Goal: Task Accomplishment & Management: Manage account settings

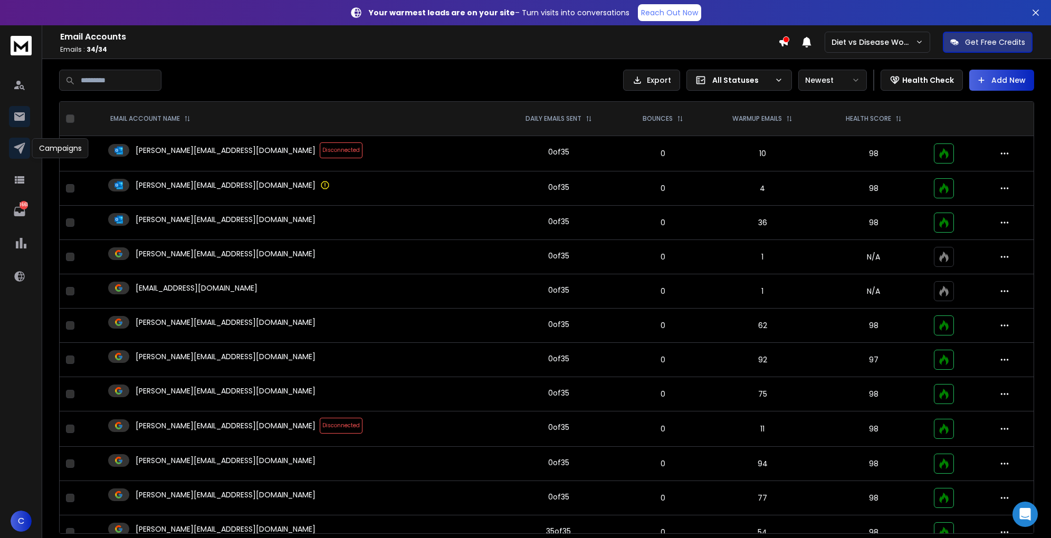
click at [24, 144] on icon at bounding box center [19, 147] width 11 height 11
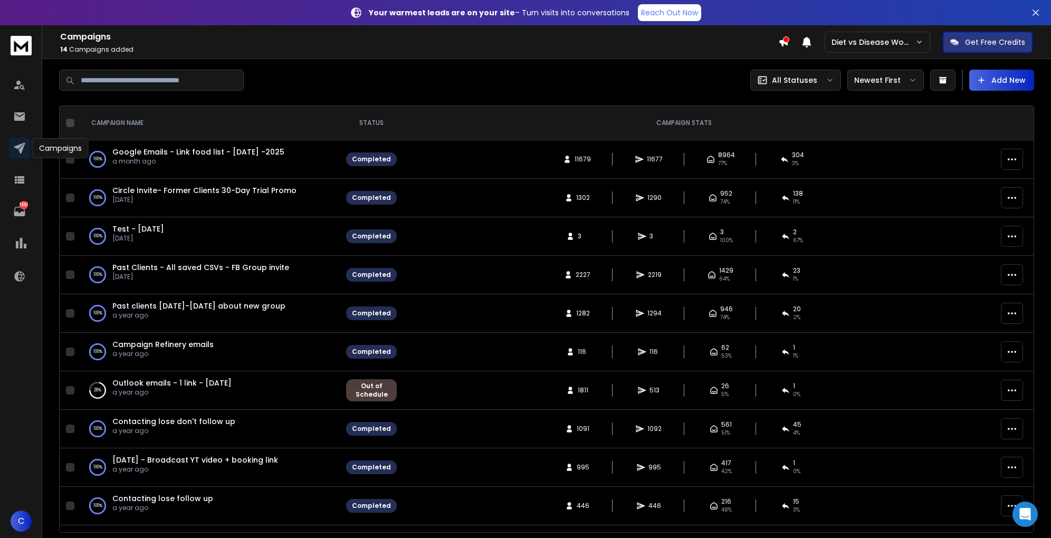
click at [179, 155] on span "Google Emails - Link food list - [DATE] -2025" at bounding box center [198, 152] width 172 height 11
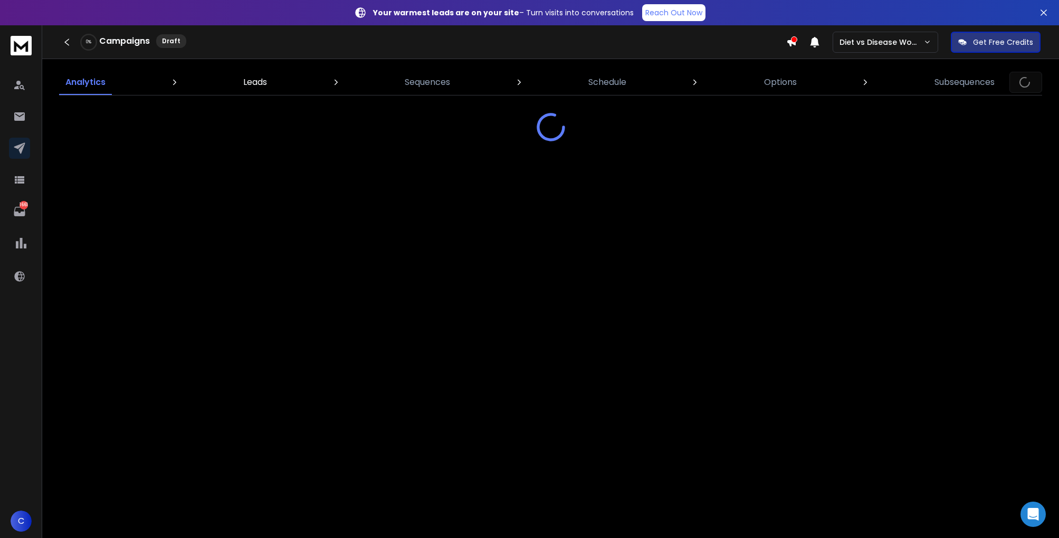
click at [243, 78] on p "Leads" at bounding box center [255, 82] width 24 height 13
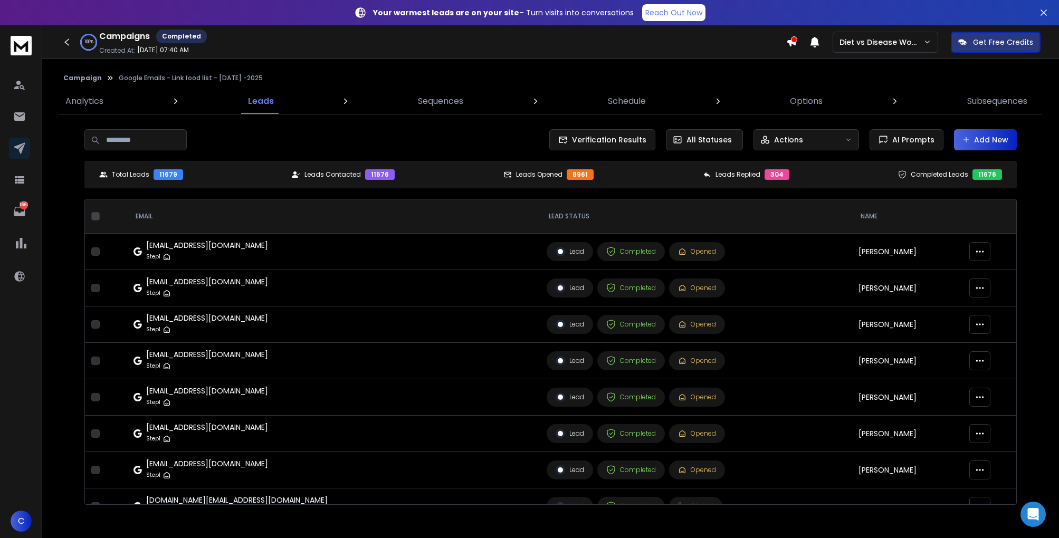
click at [986, 135] on button "Add New" at bounding box center [985, 139] width 63 height 21
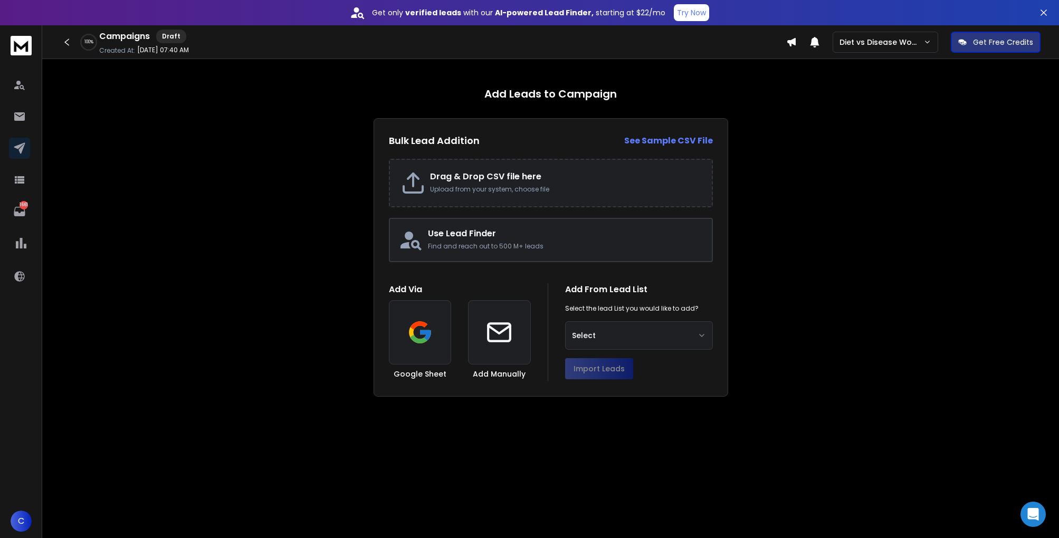
click at [524, 177] on h2 "Drag & Drop CSV file here" at bounding box center [565, 176] width 271 height 13
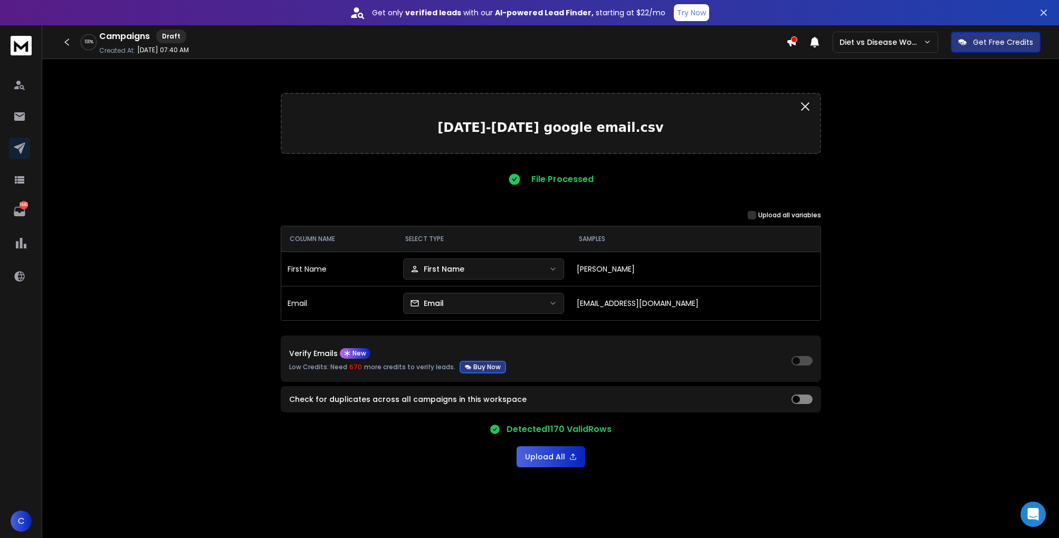
click at [803, 401] on button "Check for duplicates across all campaigns in this workspace" at bounding box center [801, 399] width 21 height 9
click at [533, 457] on button "Upload All" at bounding box center [551, 456] width 69 height 21
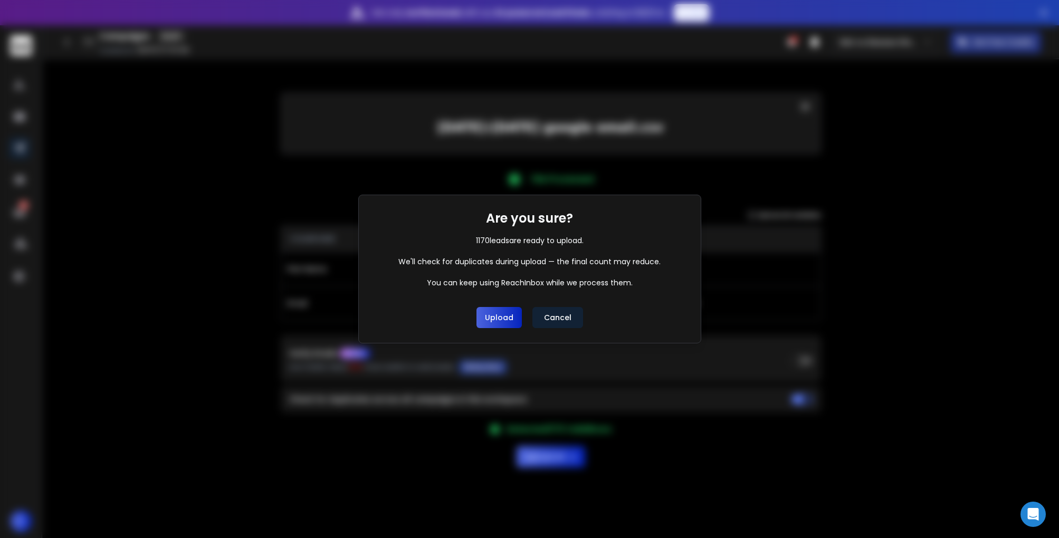
click at [505, 322] on button "Upload" at bounding box center [498, 317] width 45 height 21
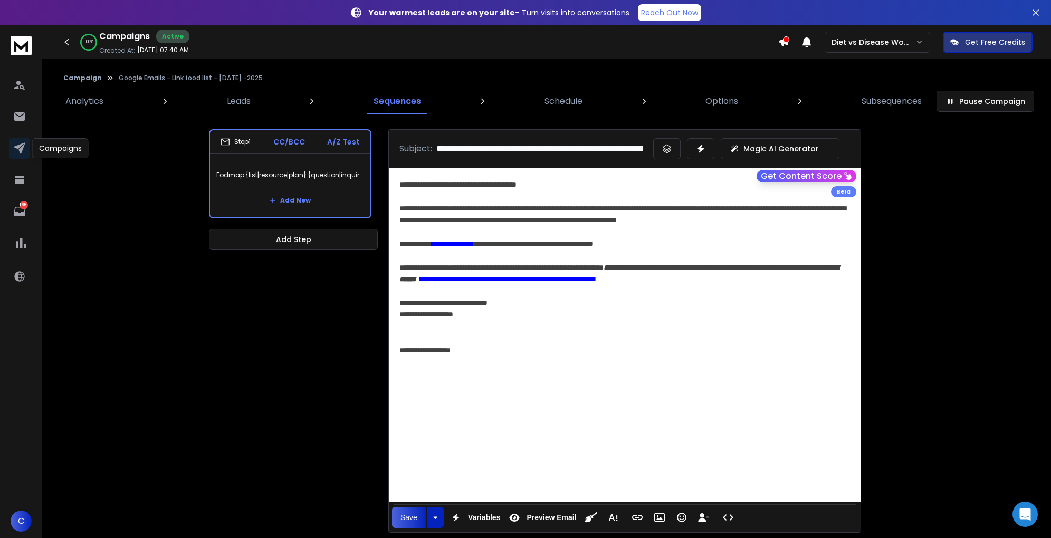
click at [25, 152] on link at bounding box center [19, 148] width 21 height 21
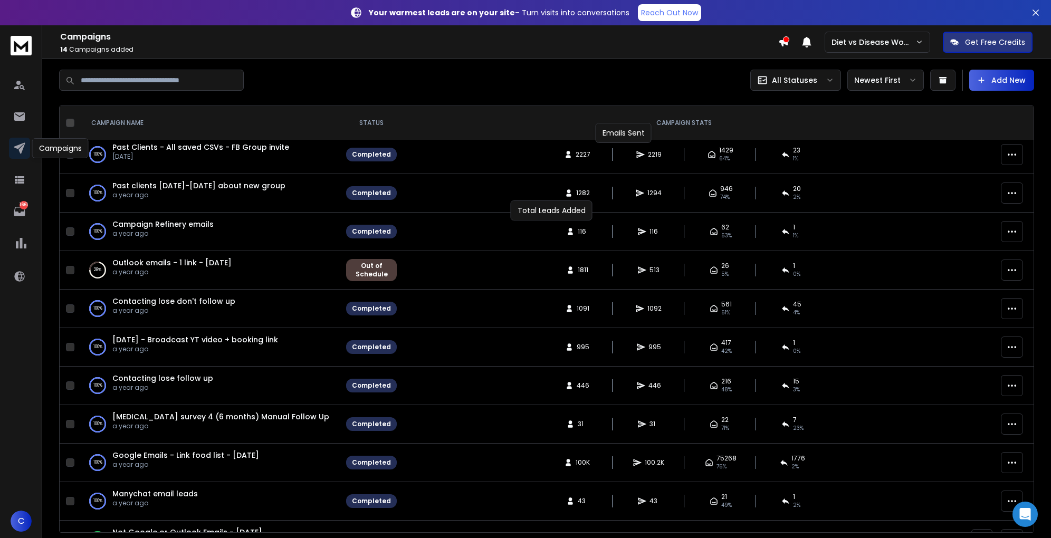
scroll to position [155, 0]
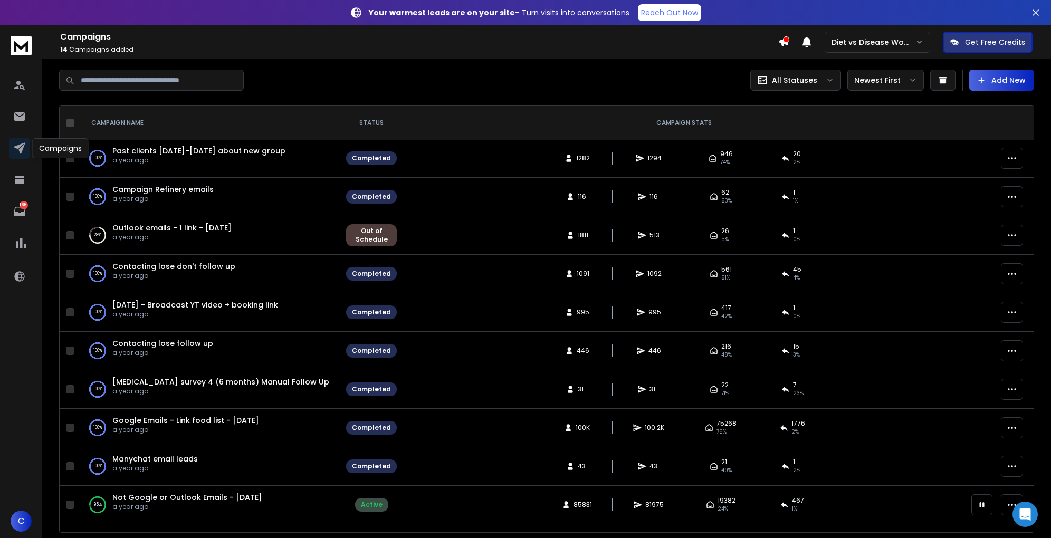
click at [207, 496] on span "Not Google or Outlook Emails - [DATE]" at bounding box center [187, 497] width 150 height 11
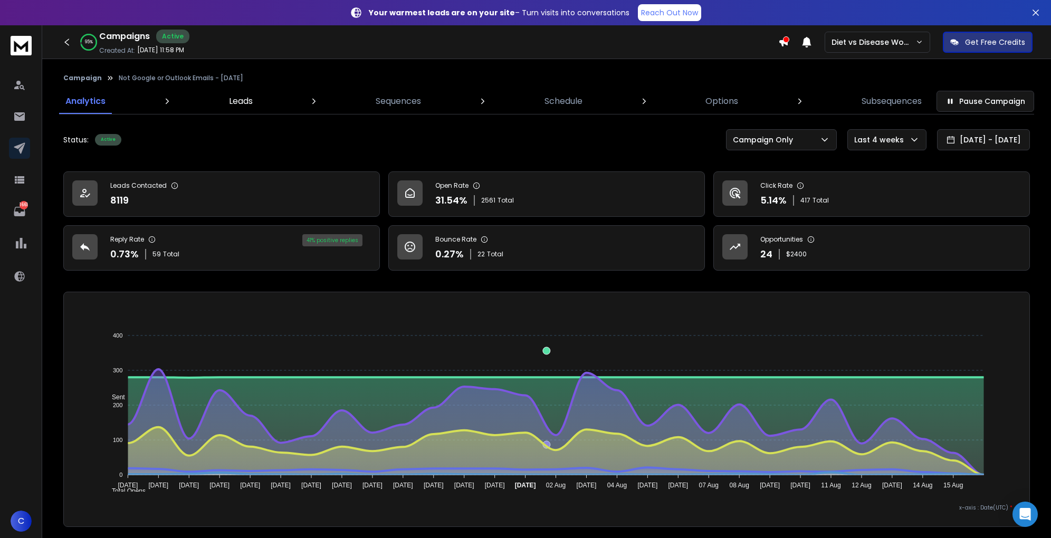
click at [244, 104] on p "Leads" at bounding box center [241, 101] width 24 height 13
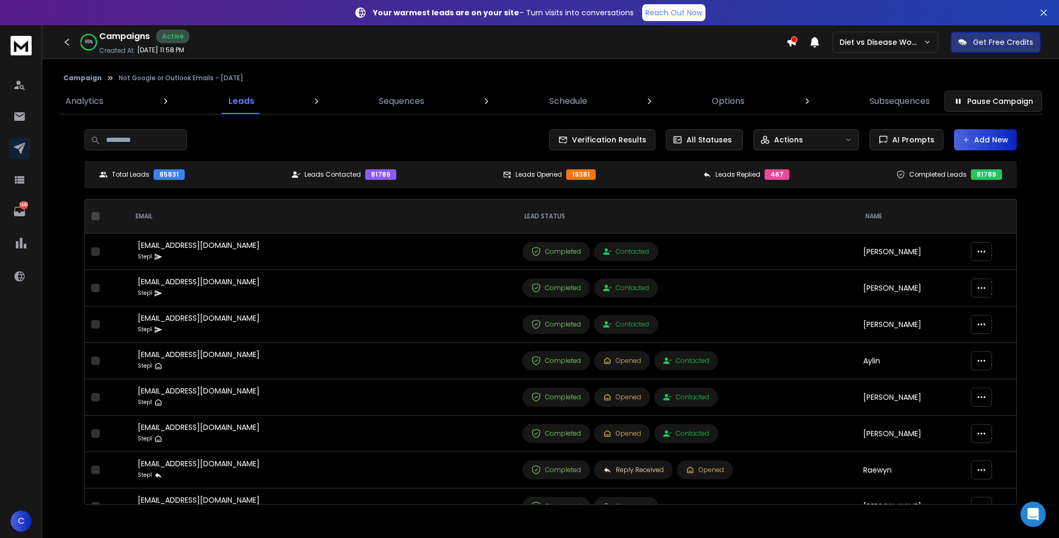
click at [970, 139] on icon at bounding box center [965, 139] width 7 height 7
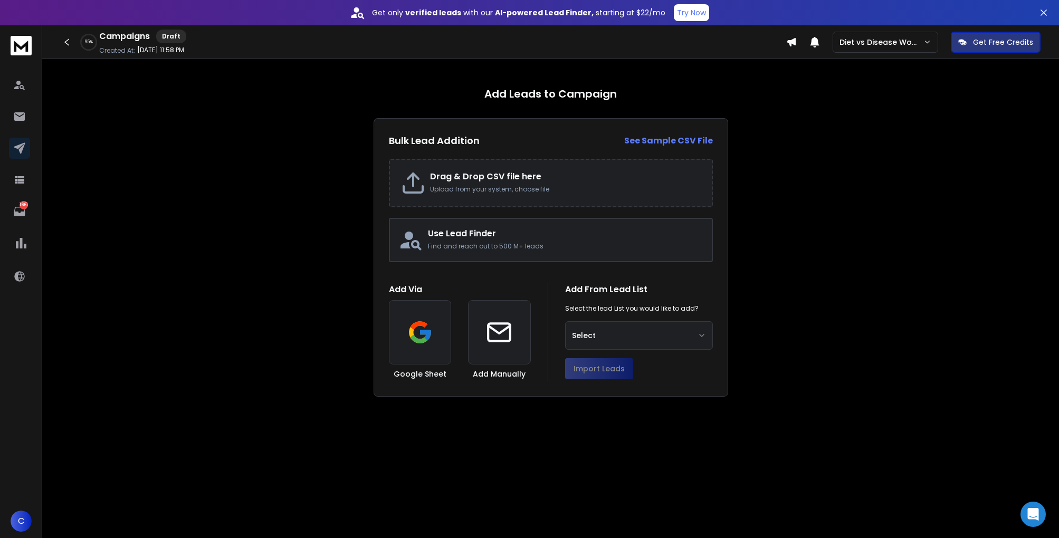
click at [525, 179] on h2 "Drag & Drop CSV file here" at bounding box center [565, 176] width 271 height 13
click at [20, 140] on link at bounding box center [19, 148] width 21 height 21
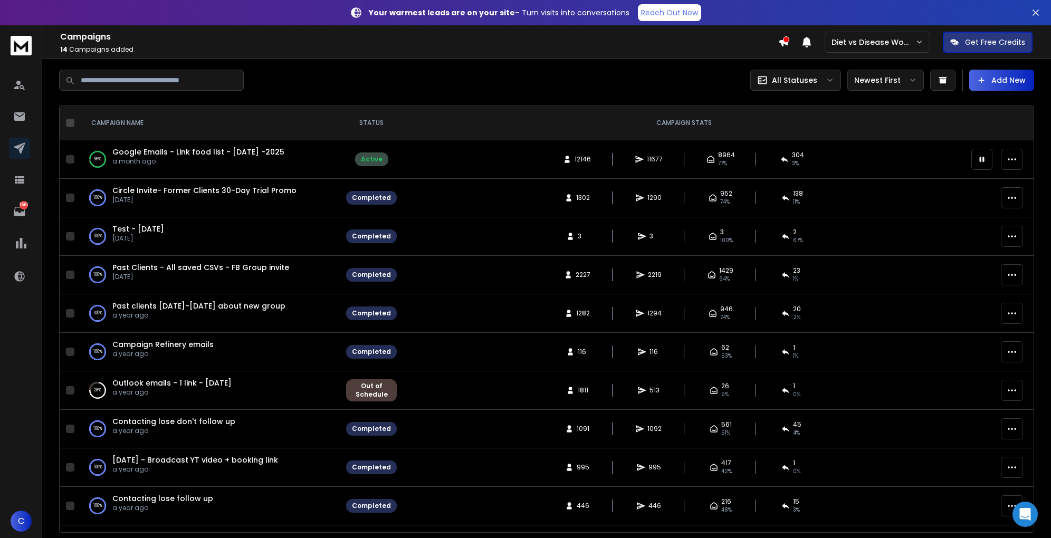
scroll to position [155, 0]
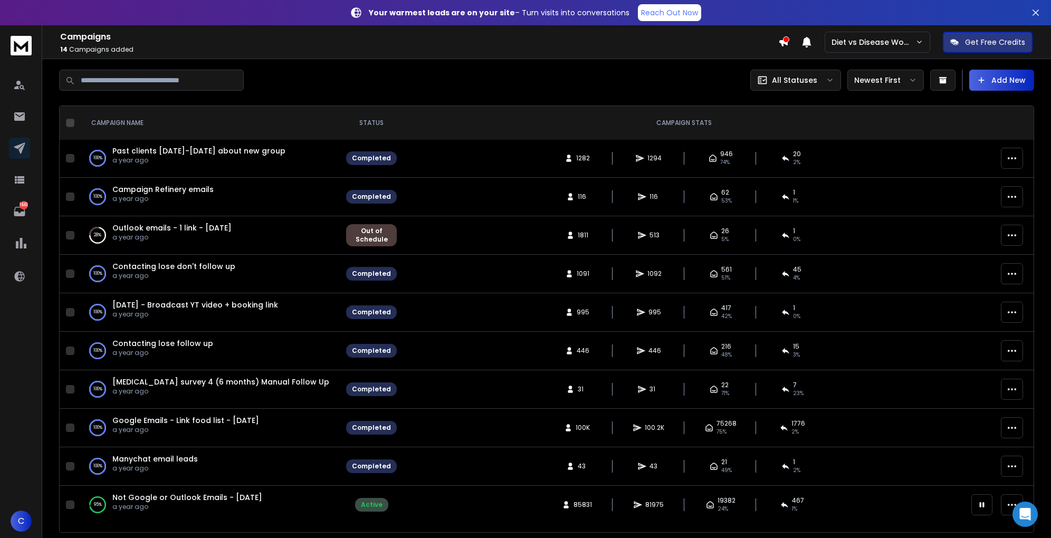
click at [192, 501] on span "Not Google or Outlook Emails - [DATE]" at bounding box center [187, 497] width 150 height 11
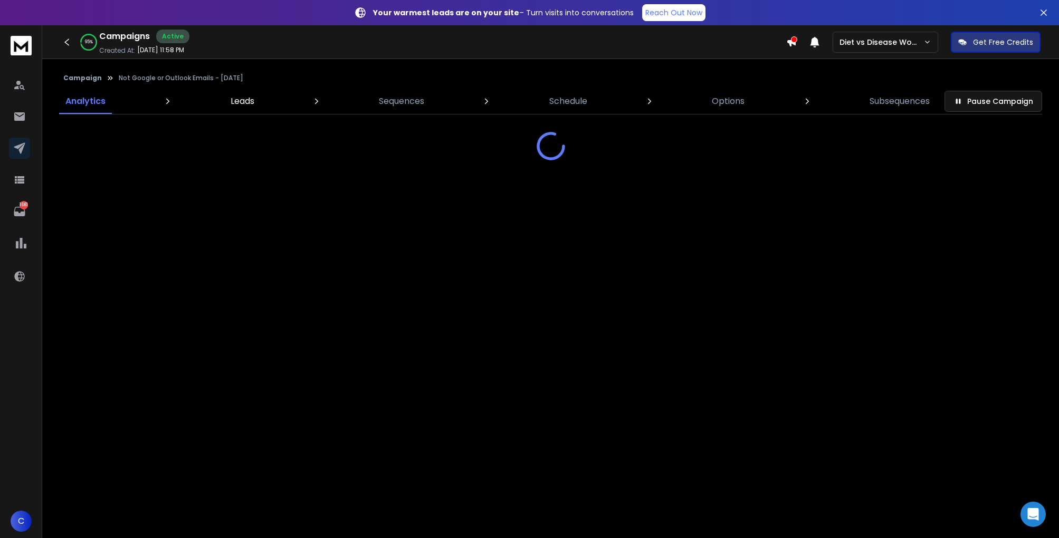
click at [227, 109] on link "Leads" at bounding box center [242, 101] width 36 height 25
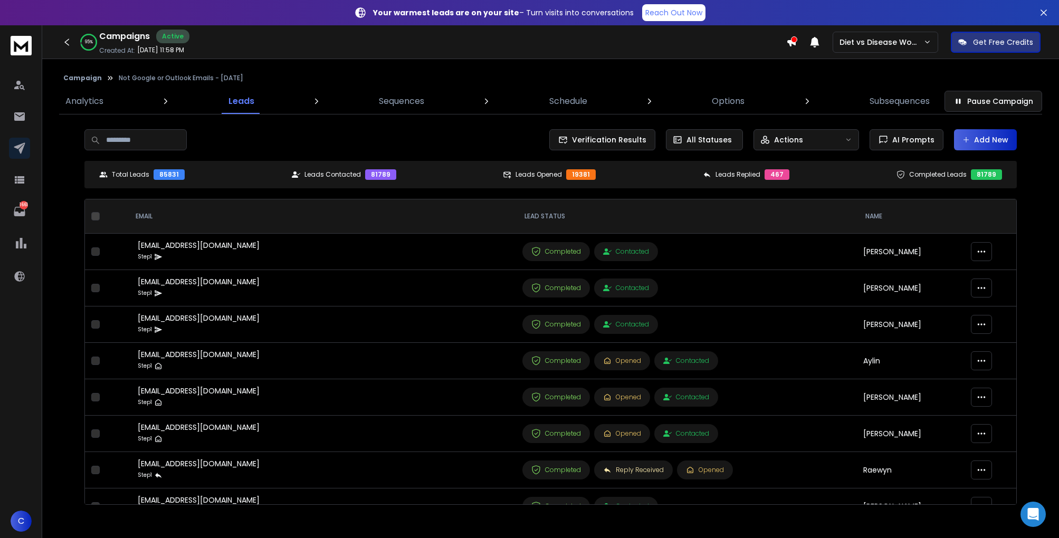
click at [996, 138] on button "Add New" at bounding box center [985, 139] width 63 height 21
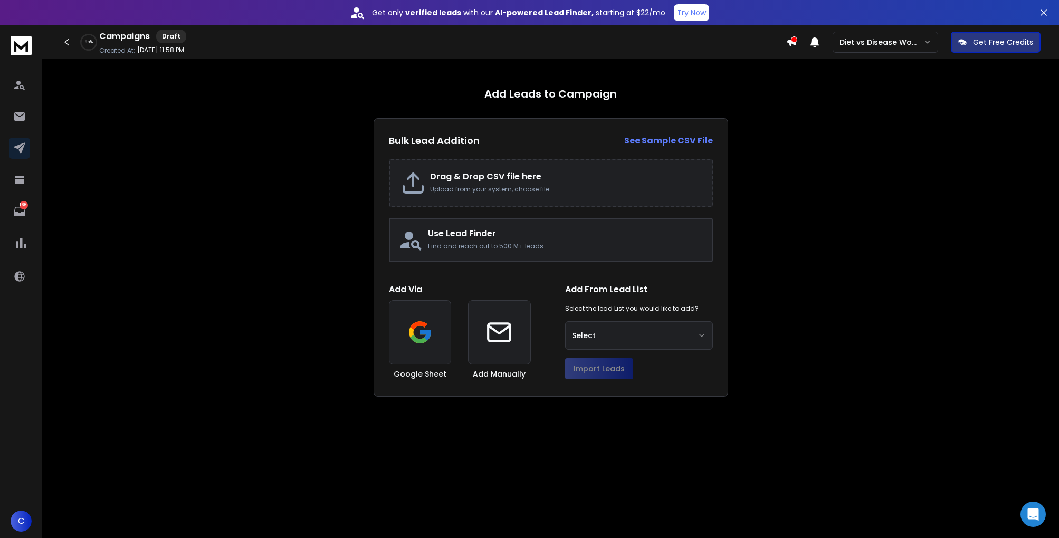
click at [508, 173] on h2 "Drag & Drop CSV file here" at bounding box center [565, 176] width 271 height 13
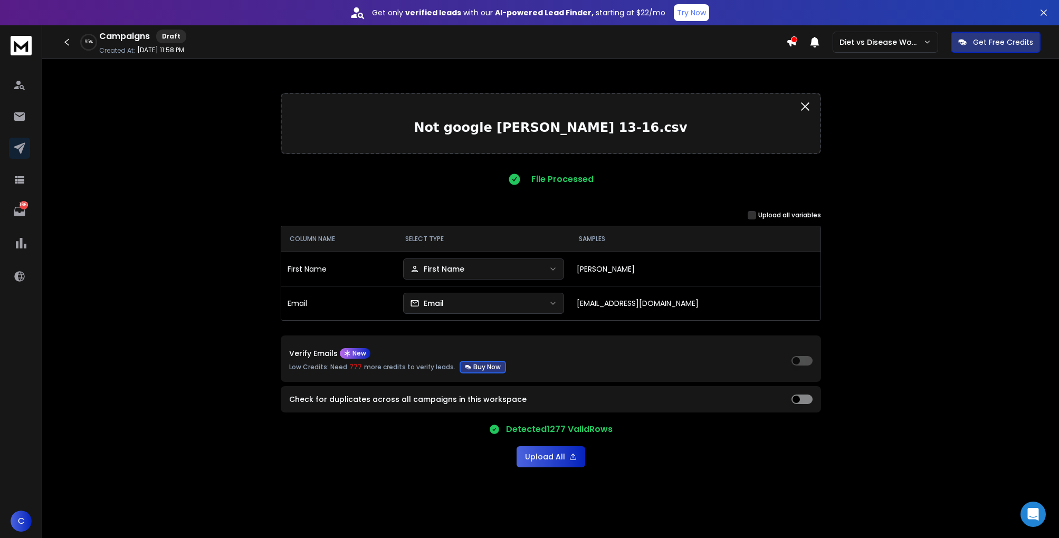
click at [801, 395] on button "Check for duplicates across all campaigns in this workspace" at bounding box center [801, 399] width 21 height 9
click at [558, 460] on button "Upload All" at bounding box center [551, 456] width 69 height 21
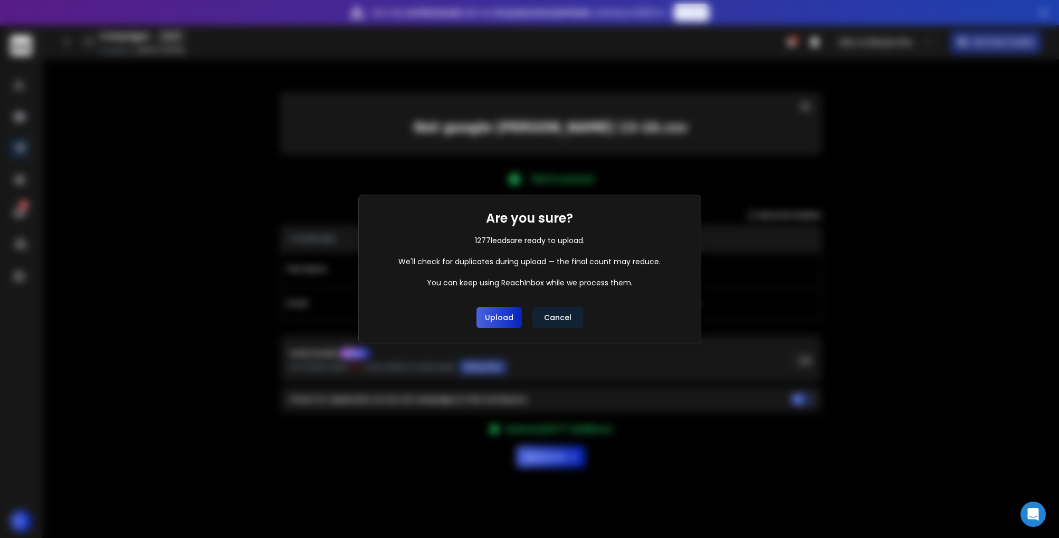
click at [495, 316] on button "Upload" at bounding box center [498, 317] width 45 height 21
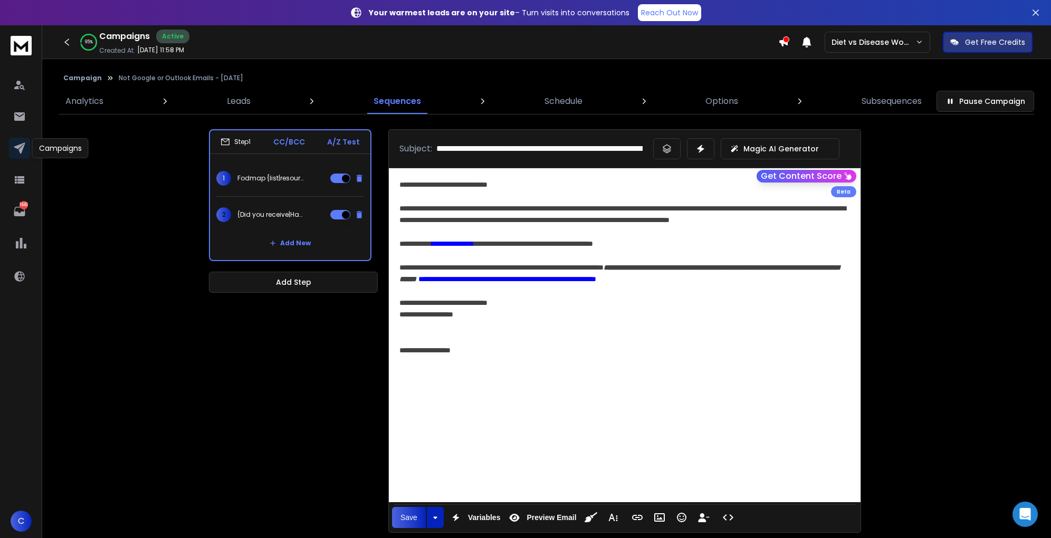
click at [22, 149] on icon at bounding box center [19, 147] width 11 height 11
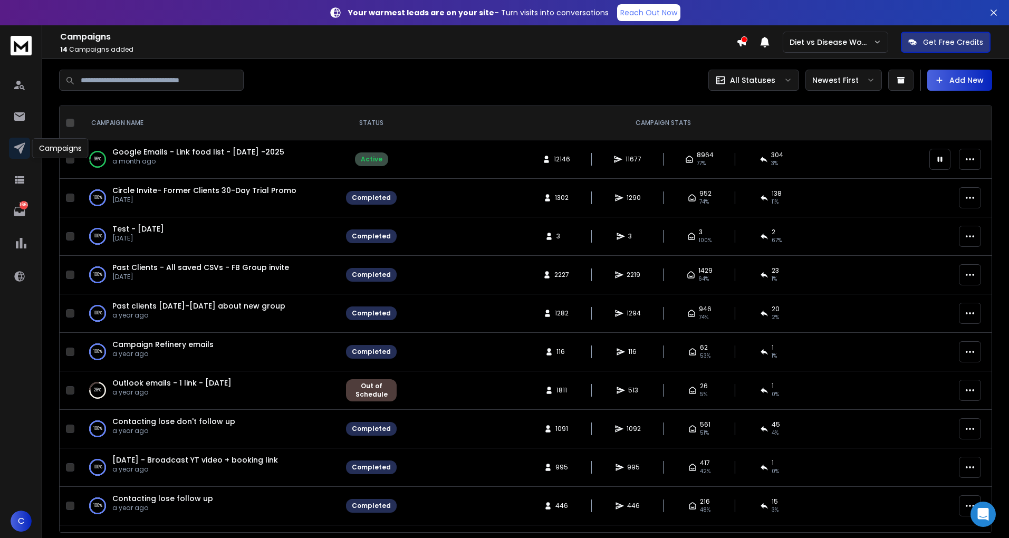
click at [364, 73] on div at bounding box center [292, 80] width 467 height 21
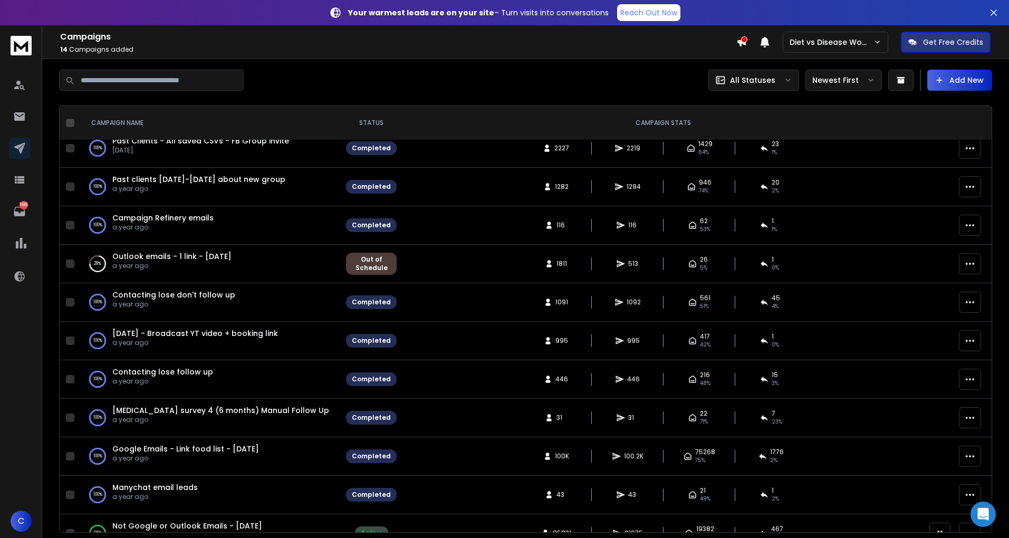
scroll to position [155, 0]
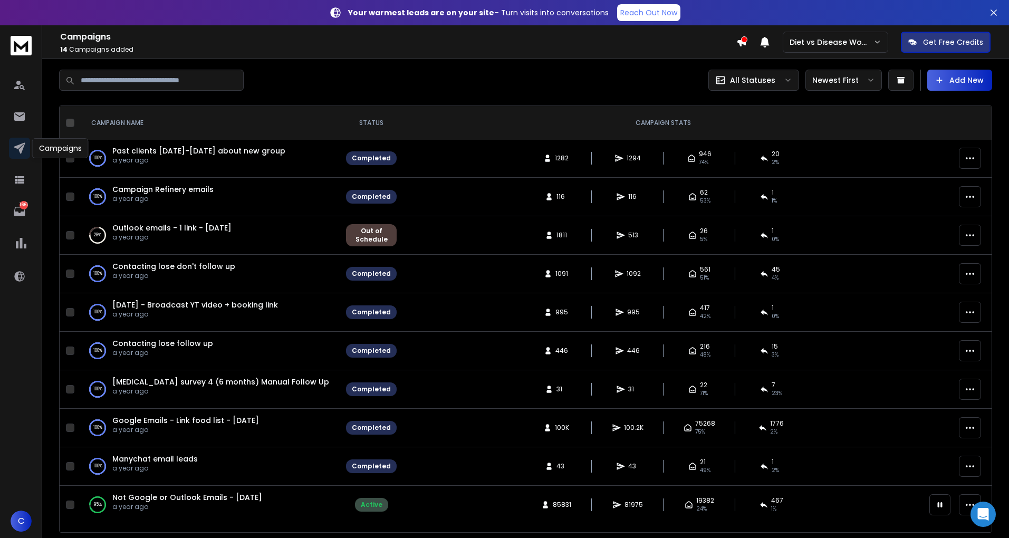
click at [22, 146] on icon at bounding box center [19, 147] width 11 height 11
click at [20, 146] on icon at bounding box center [19, 147] width 11 height 11
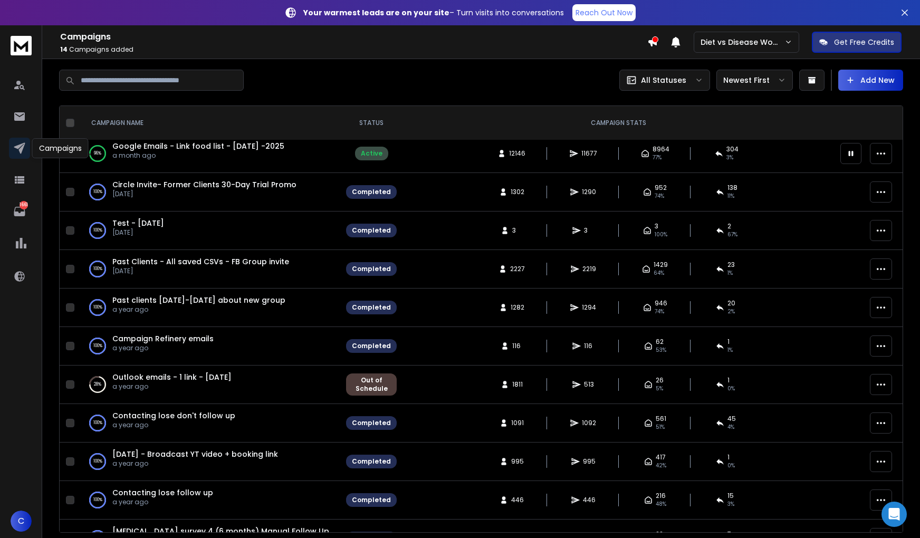
scroll to position [0, 0]
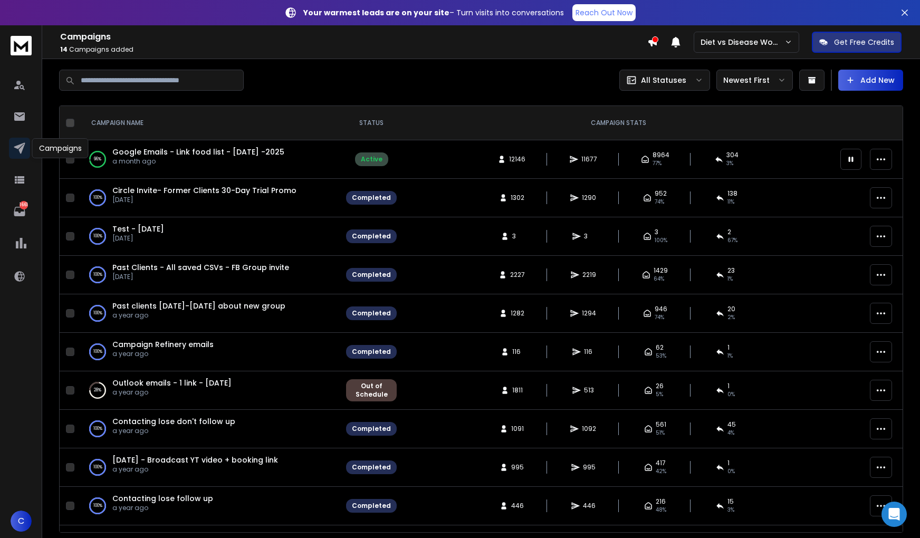
click at [27, 340] on div "1661 C" at bounding box center [21, 283] width 42 height 517
